Goal: Navigation & Orientation: Find specific page/section

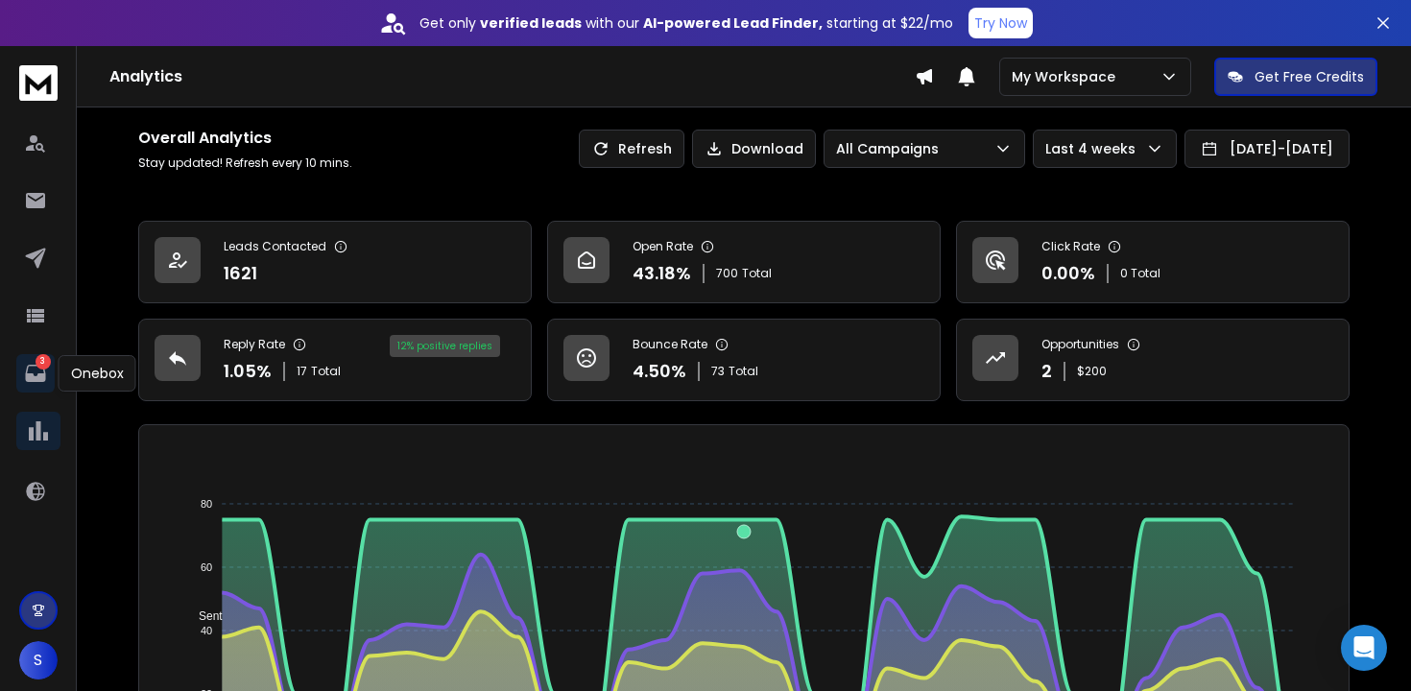
click at [43, 372] on icon at bounding box center [35, 373] width 20 height 17
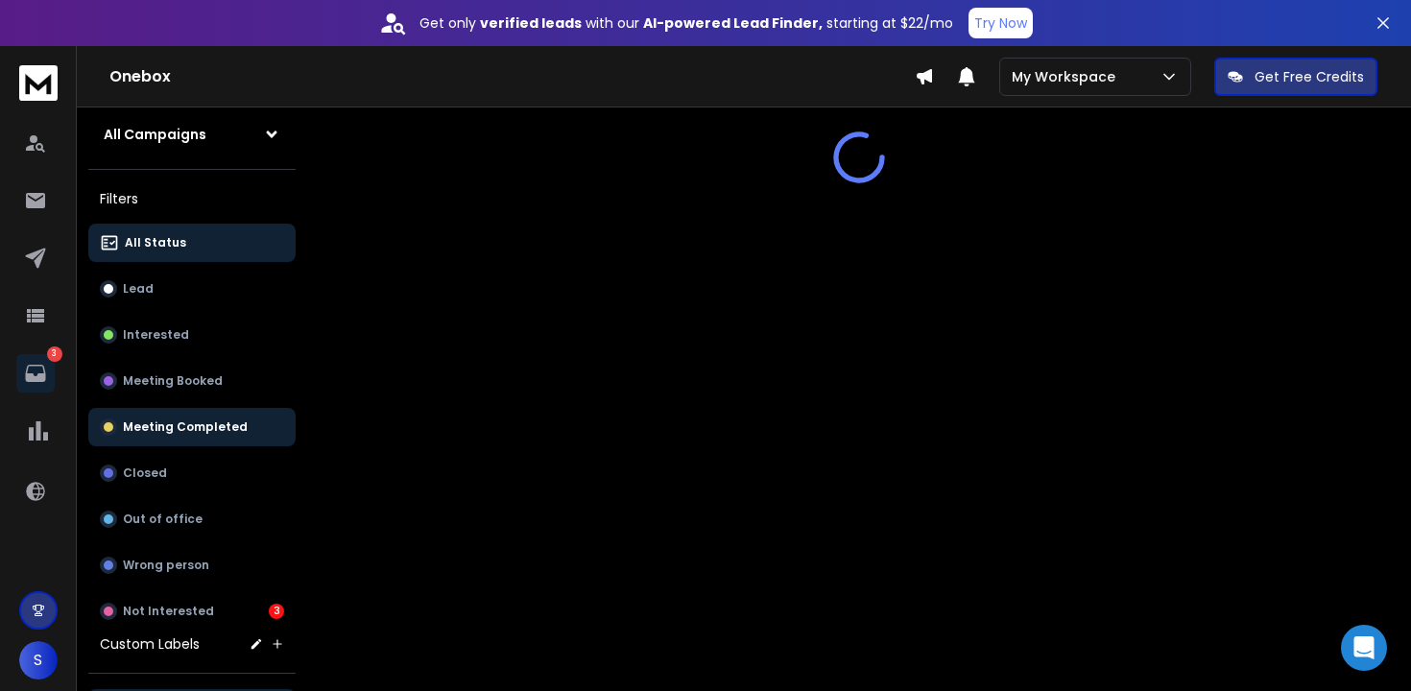
scroll to position [77, 0]
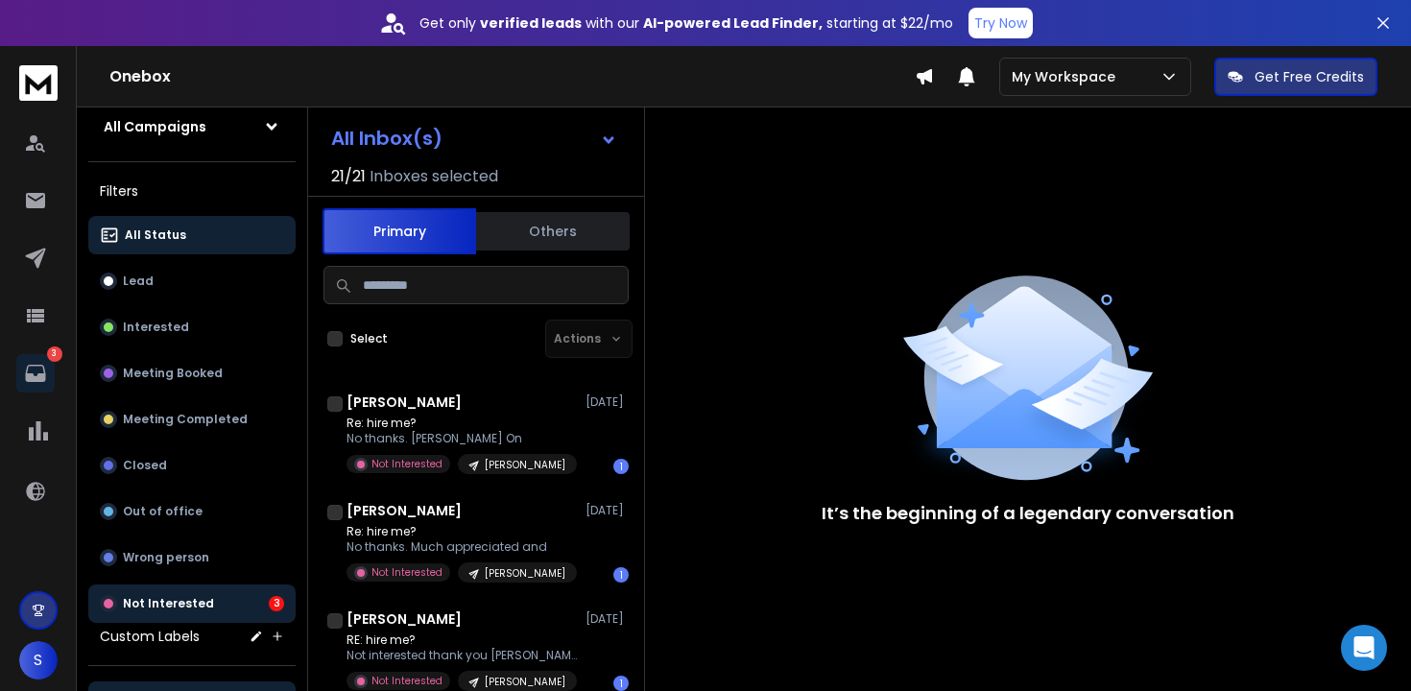
click at [187, 604] on p "Not Interested" at bounding box center [168, 603] width 91 height 15
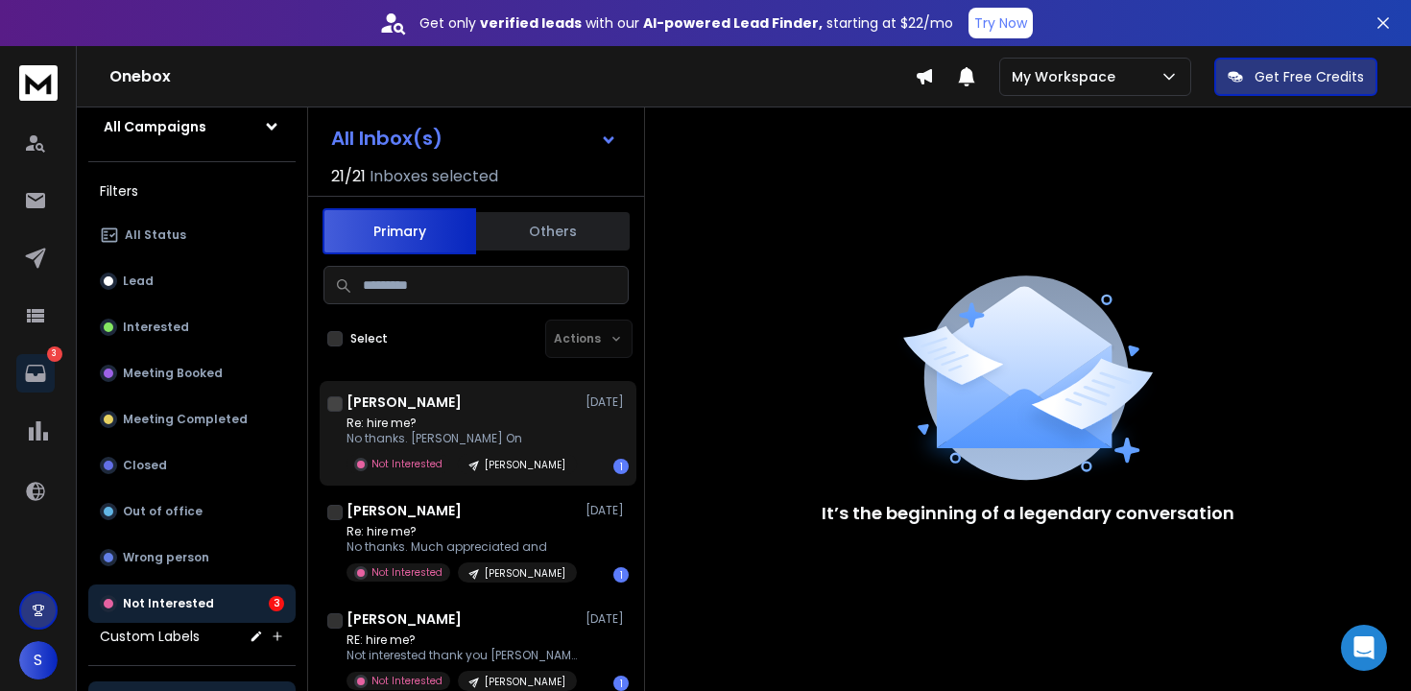
click at [506, 417] on p "Re: hire me?" at bounding box center [461, 423] width 230 height 15
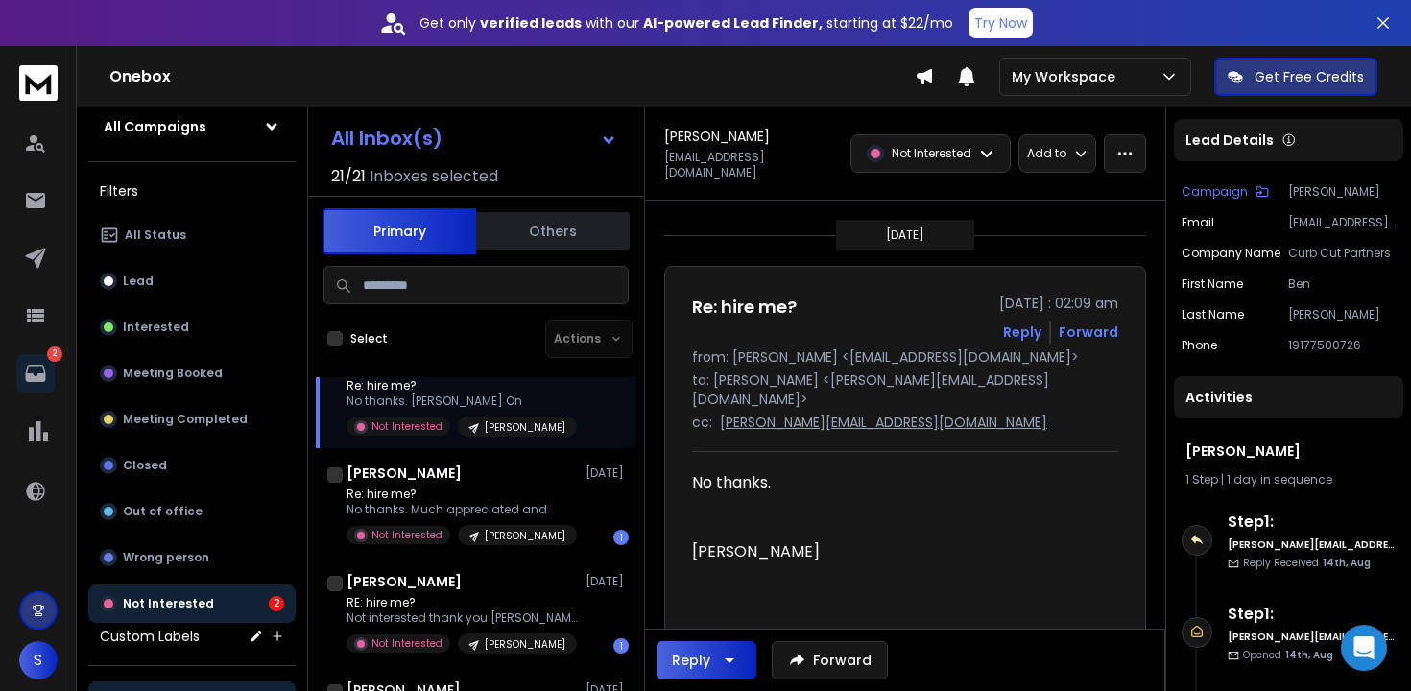
scroll to position [43, 0]
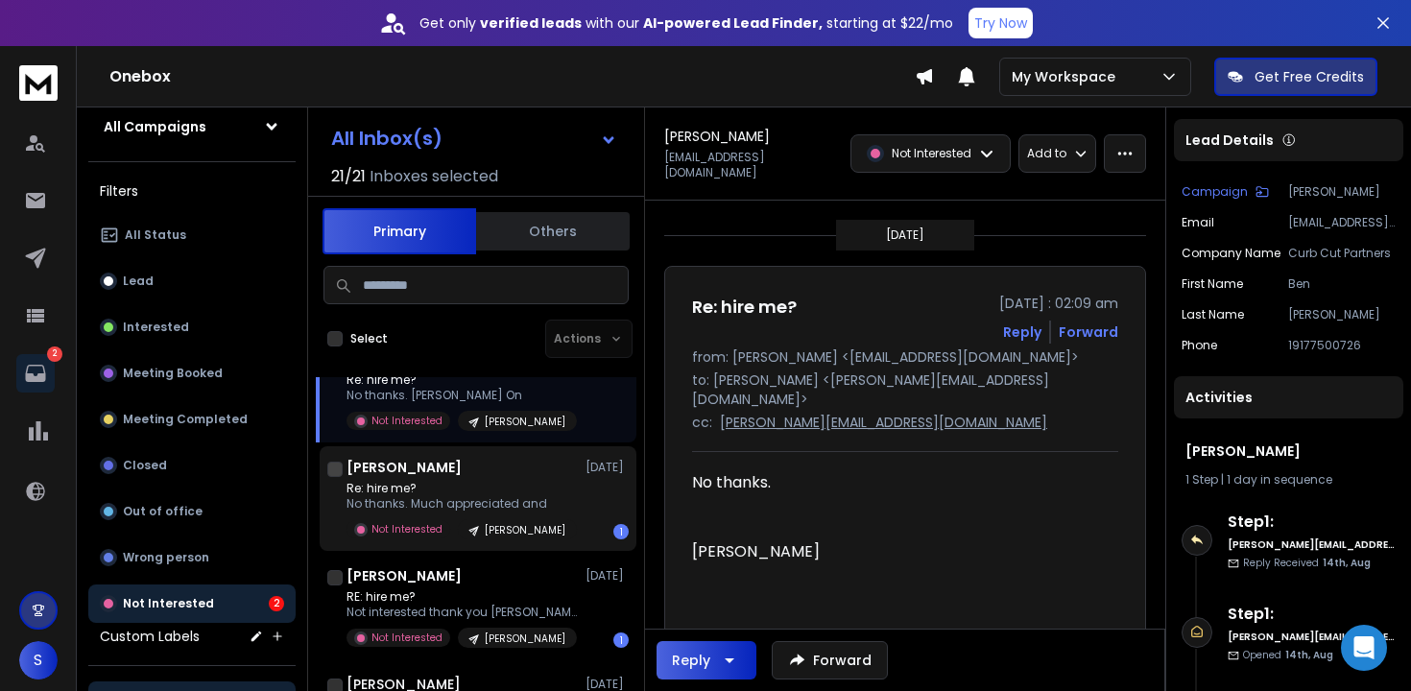
click at [502, 472] on div "[PERSON_NAME] [DATE]" at bounding box center [487, 467] width 282 height 19
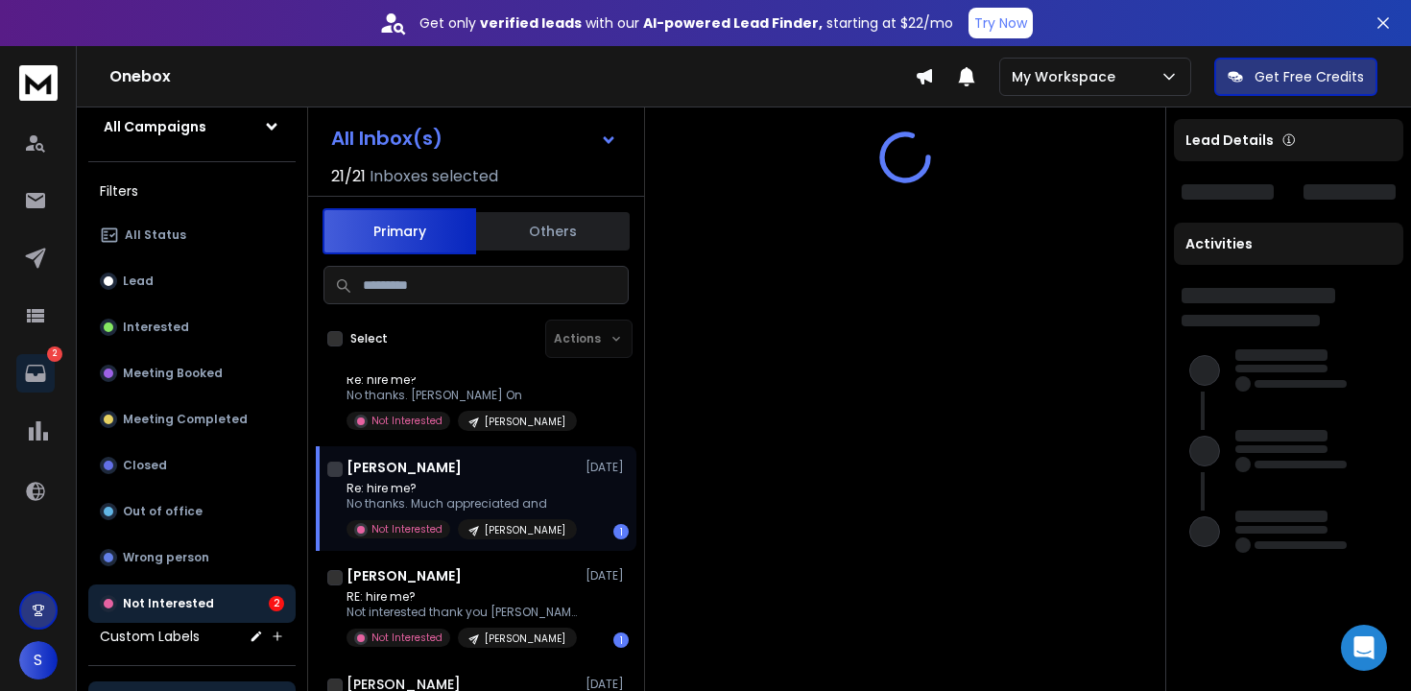
scroll to position [78, 0]
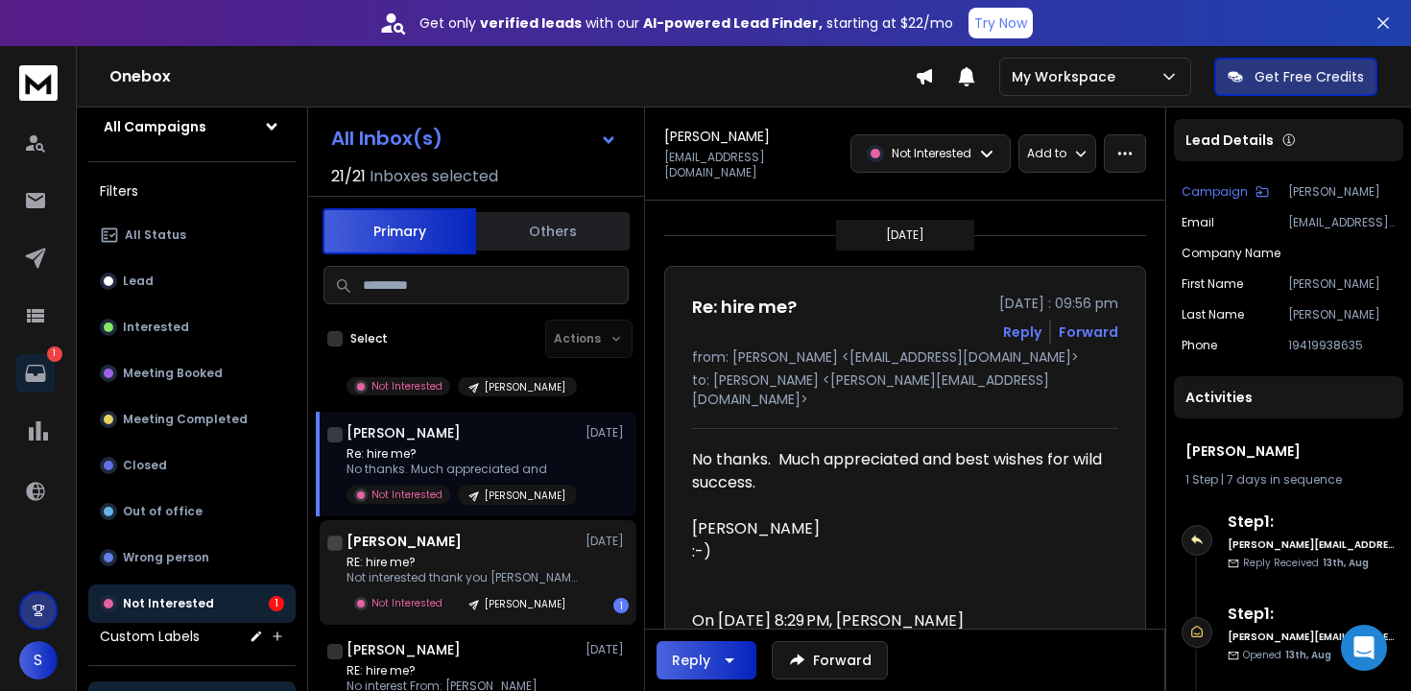
click at [487, 546] on div "[PERSON_NAME] [DATE]" at bounding box center [487, 541] width 282 height 19
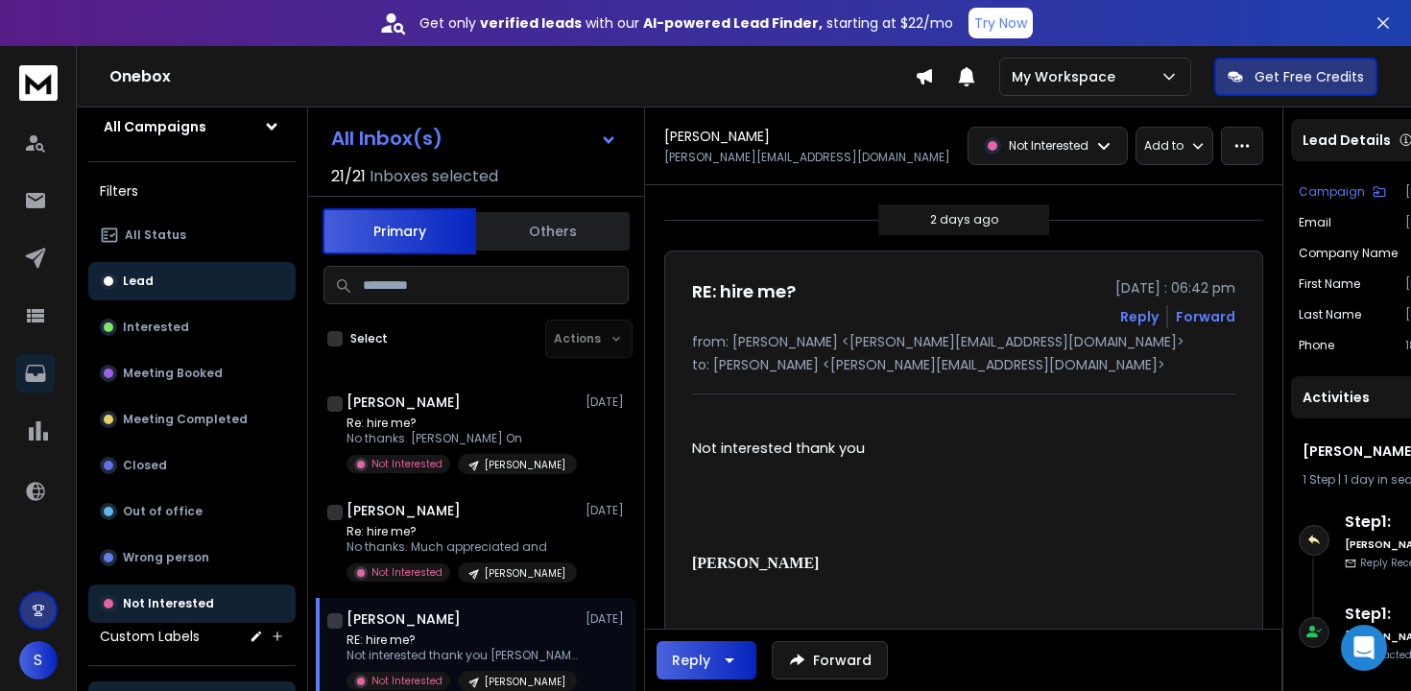
scroll to position [0, 0]
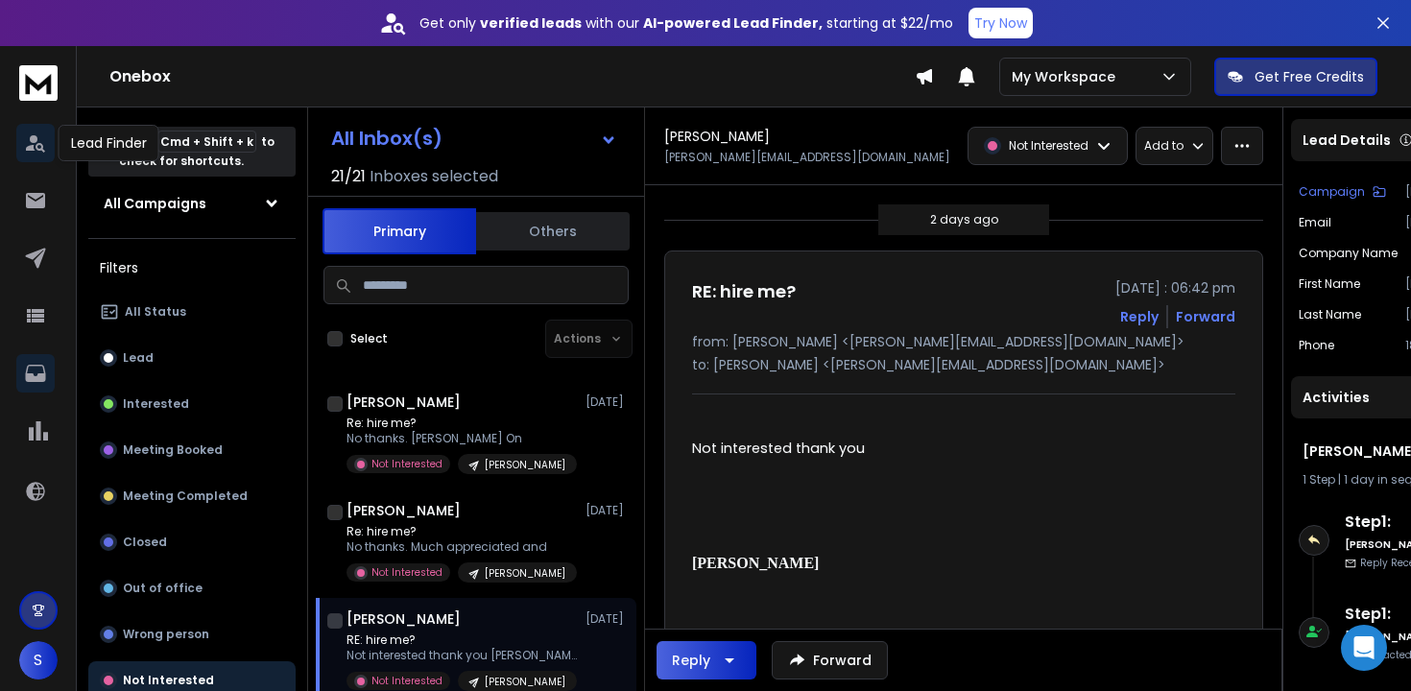
click at [43, 145] on icon at bounding box center [35, 142] width 23 height 23
